Goal: Check status: Check status

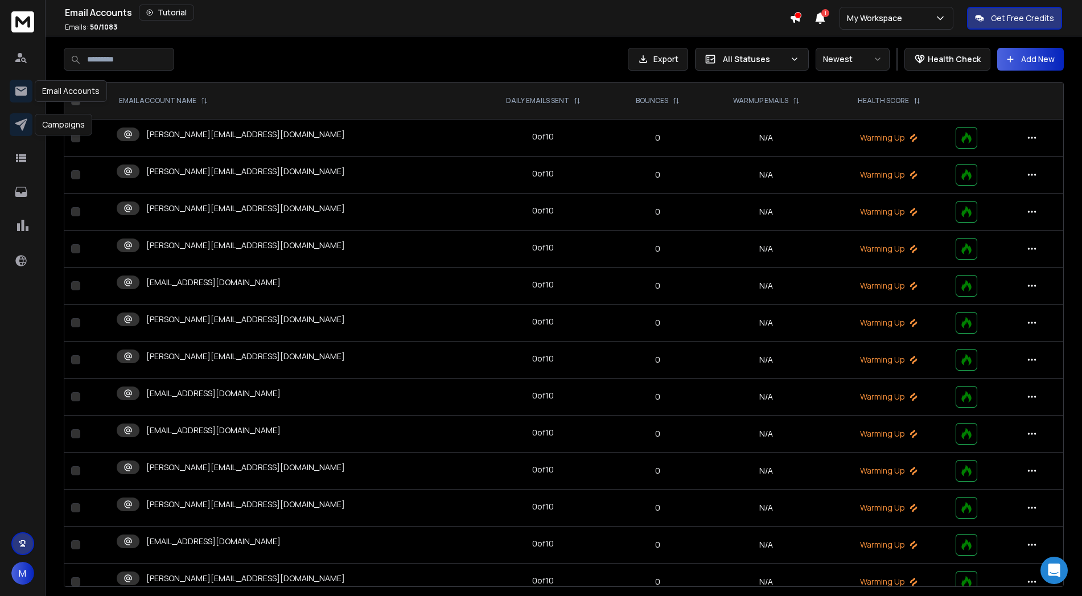
click at [17, 122] on icon at bounding box center [21, 125] width 12 height 12
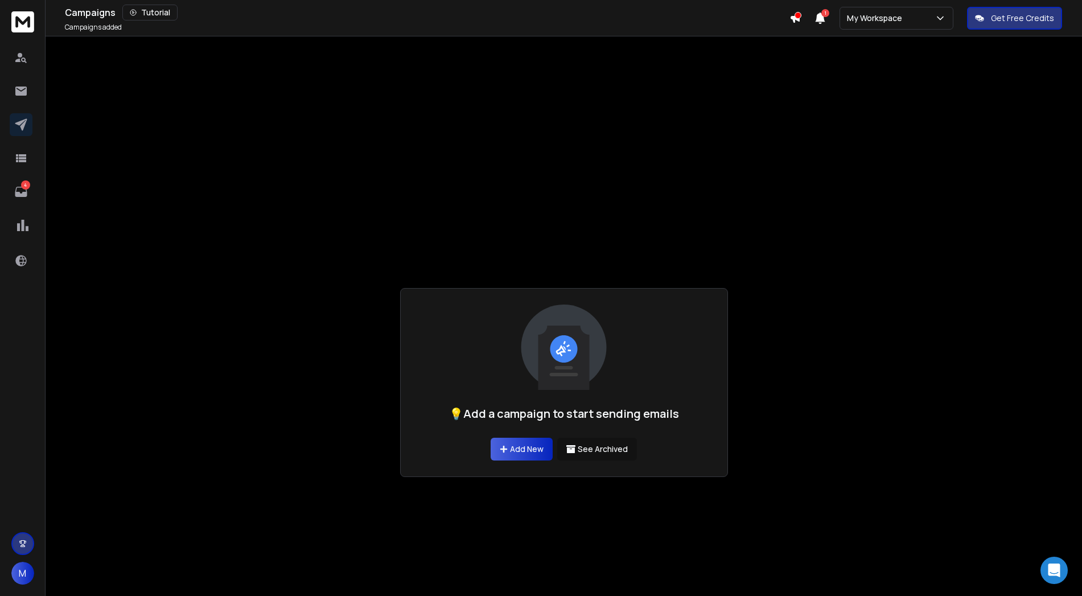
click at [861, 180] on div "💡Add a campaign to start sending emails Add New See Archived" at bounding box center [564, 382] width 1000 height 523
click at [22, 129] on icon at bounding box center [21, 125] width 12 height 12
click at [18, 93] on icon at bounding box center [20, 91] width 11 height 9
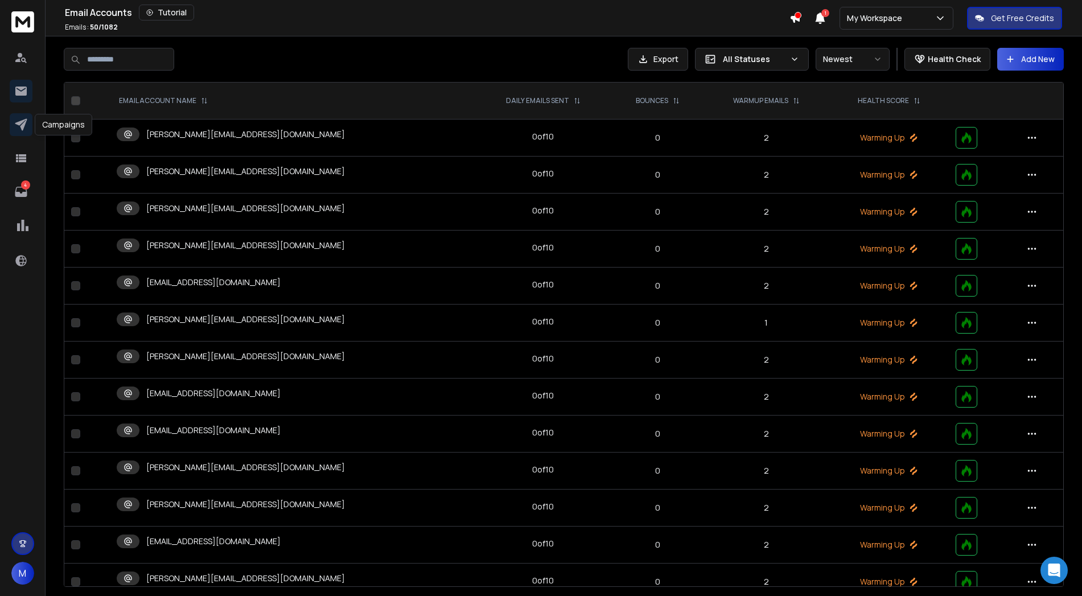
click at [22, 125] on icon at bounding box center [21, 125] width 12 height 12
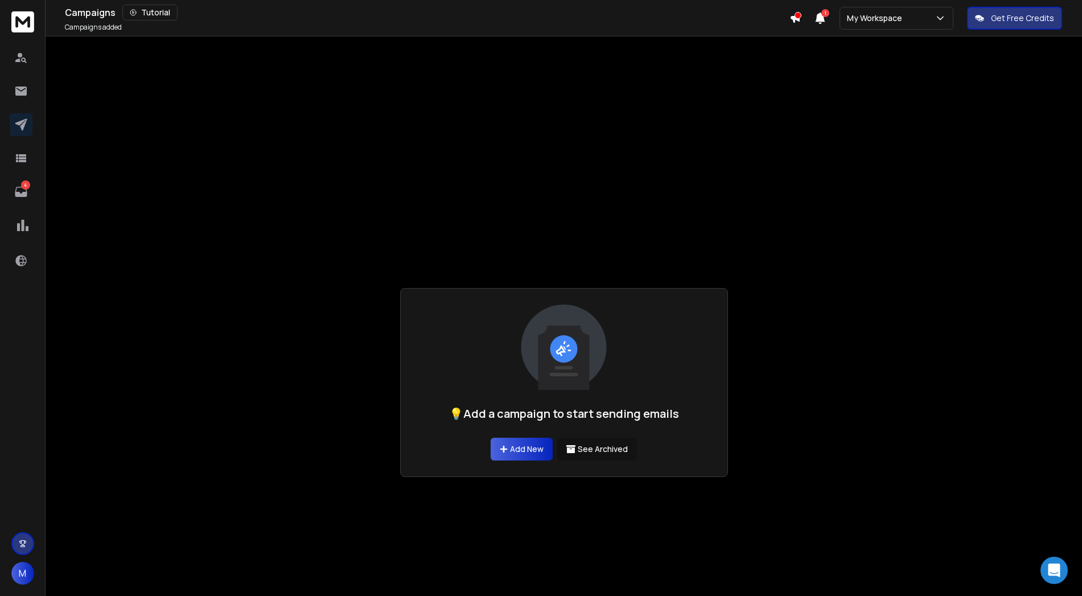
click at [819, 287] on div "💡Add a campaign to start sending emails Add New See Archived" at bounding box center [564, 382] width 1000 height 523
click at [22, 194] on icon at bounding box center [21, 192] width 12 height 10
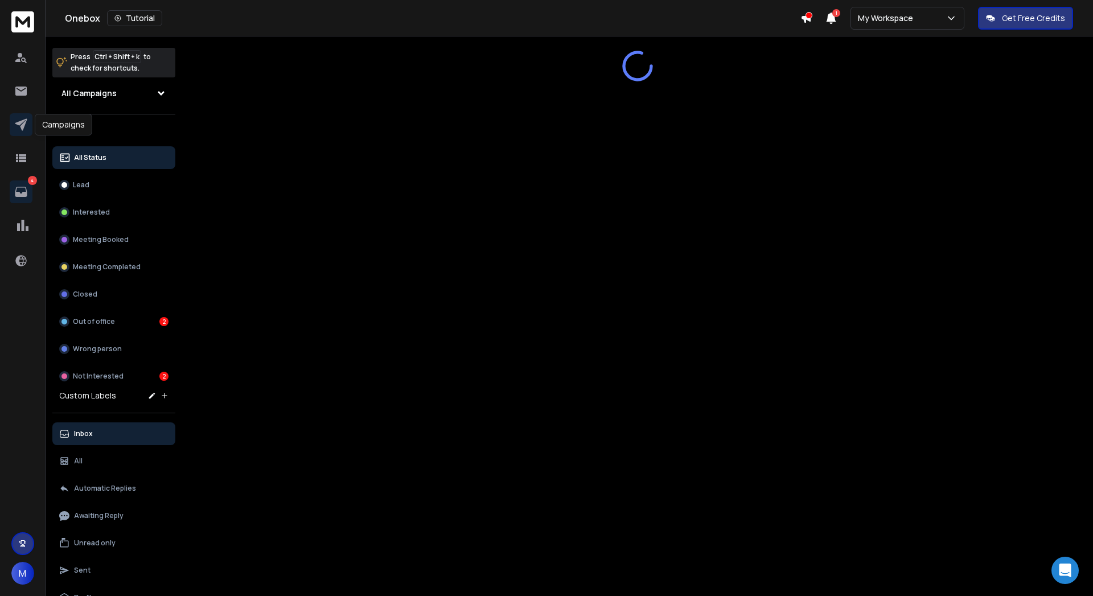
click at [18, 130] on icon at bounding box center [21, 125] width 14 height 14
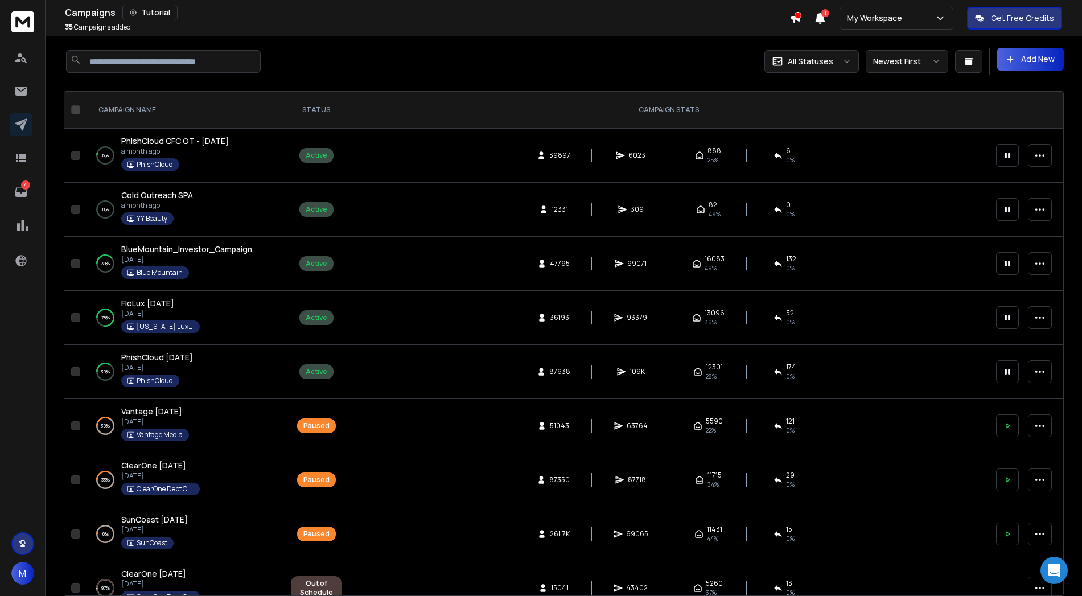
click at [225, 145] on span "PhishCloud CFC OT - September 2025" at bounding box center [175, 140] width 108 height 11
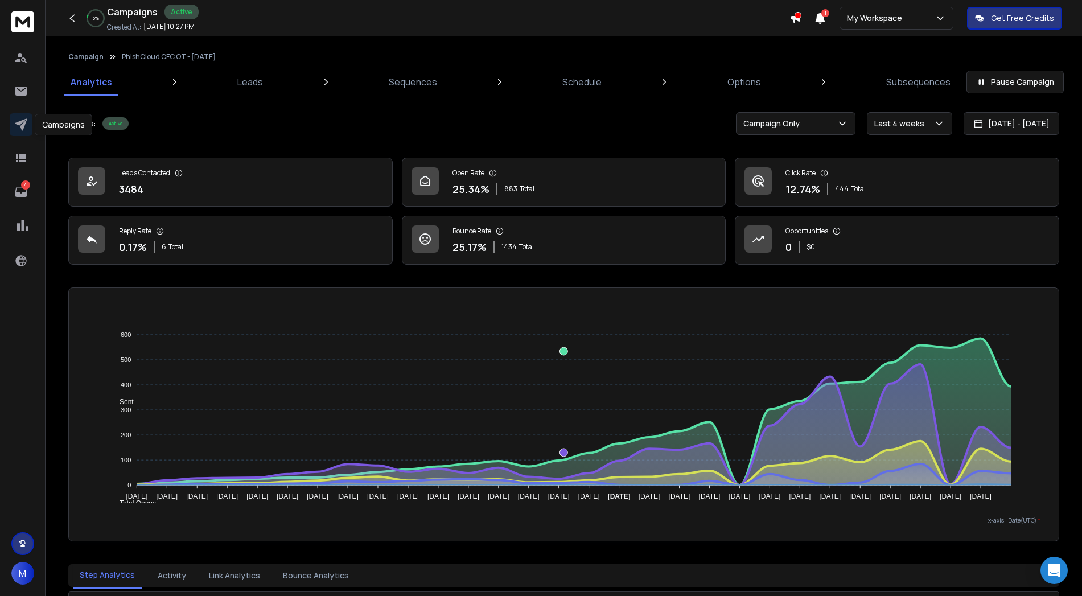
click at [18, 126] on icon at bounding box center [21, 125] width 14 height 14
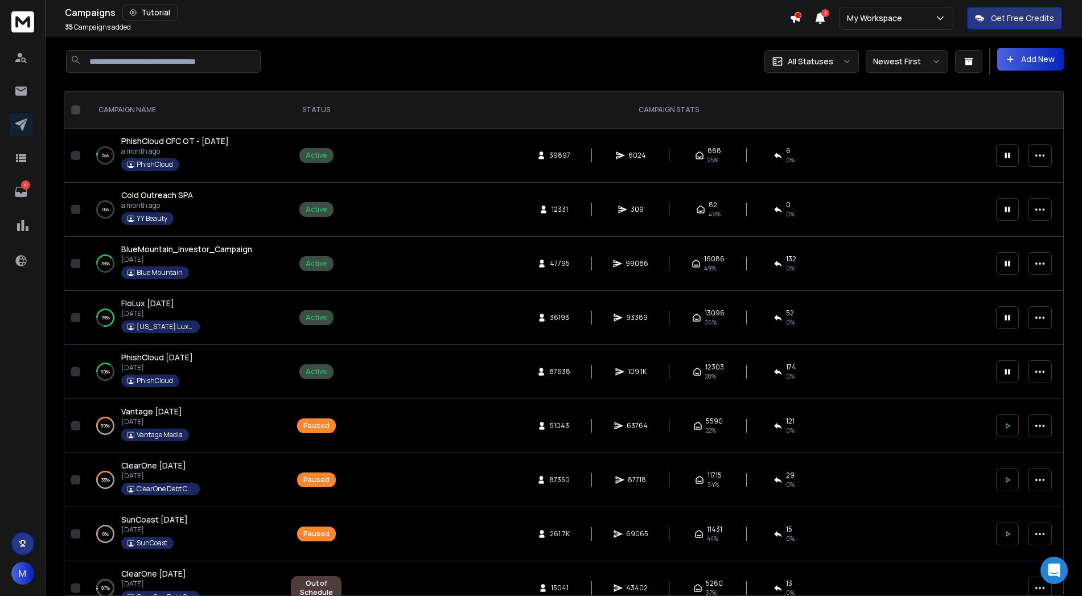
click at [177, 361] on span "PhishCloud July 2025" at bounding box center [157, 357] width 72 height 11
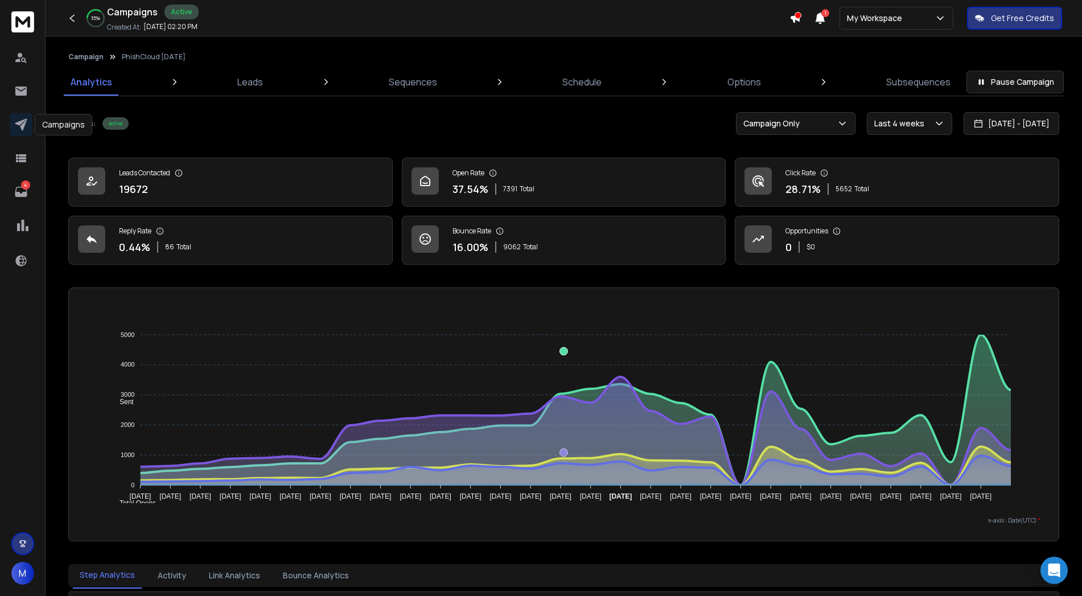
click at [19, 133] on link at bounding box center [21, 124] width 23 height 23
